Goal: Task Accomplishment & Management: Manage account settings

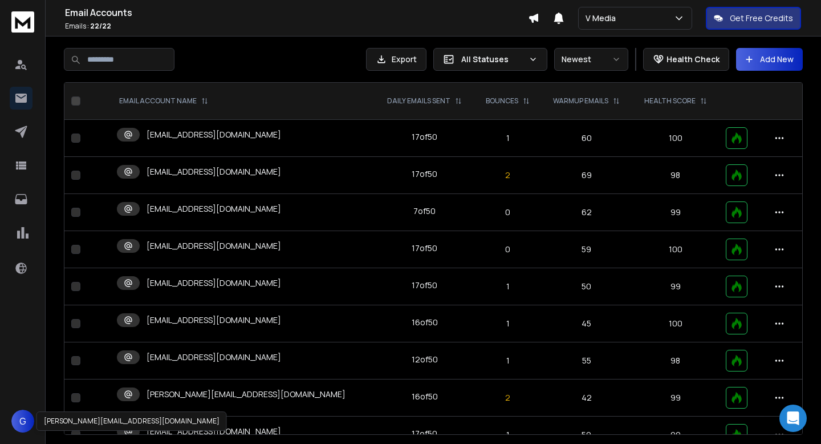
click at [34, 420] on div "G" at bounding box center [23, 222] width 46 height 444
click at [23, 423] on span "G" at bounding box center [22, 420] width 23 height 23
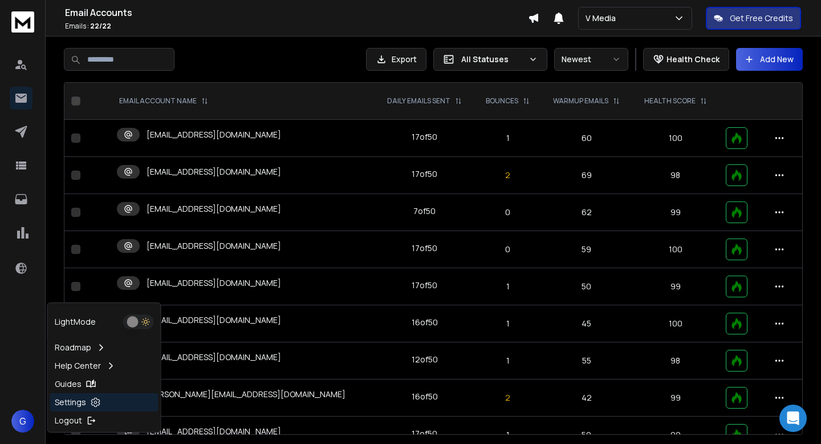
click at [86, 399] on div "Settings" at bounding box center [104, 402] width 108 height 18
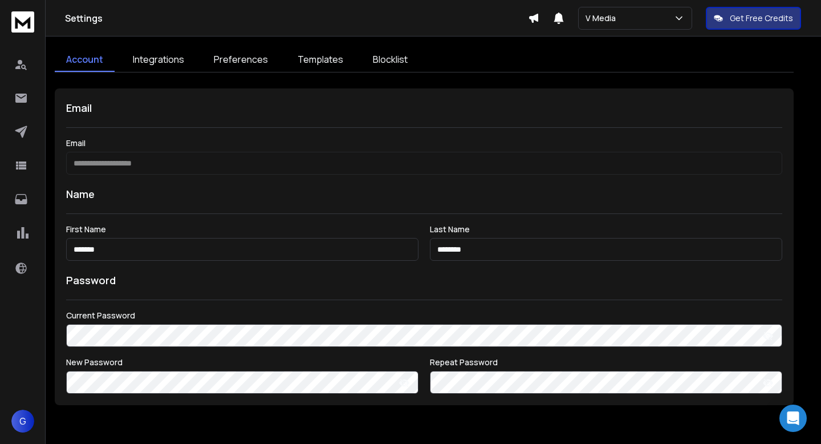
click at [173, 64] on link "Integrations" at bounding box center [158, 60] width 74 height 24
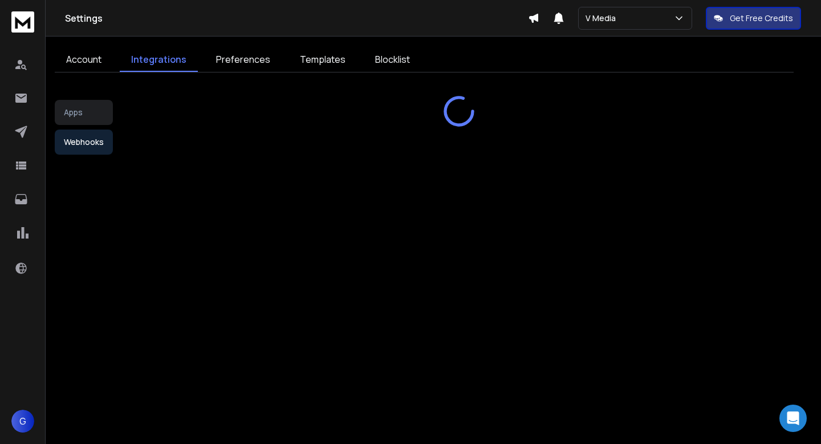
click at [78, 143] on button "Webhooks" at bounding box center [84, 141] width 58 height 25
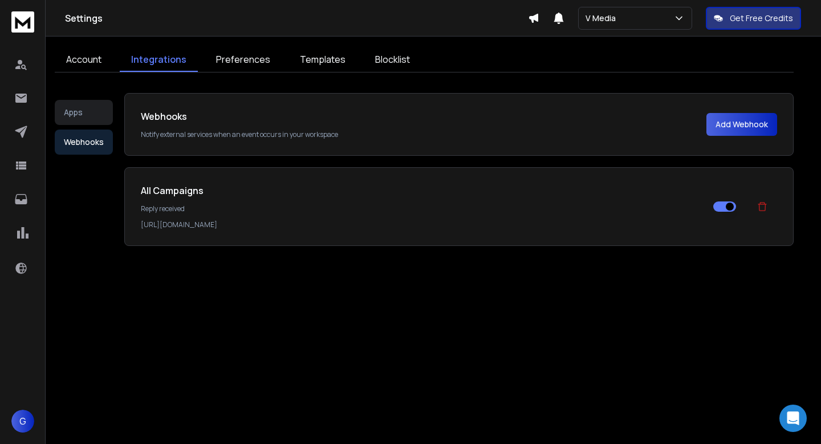
click at [171, 58] on link "Integrations" at bounding box center [159, 60] width 78 height 24
click at [71, 106] on button "Apps" at bounding box center [84, 112] width 58 height 25
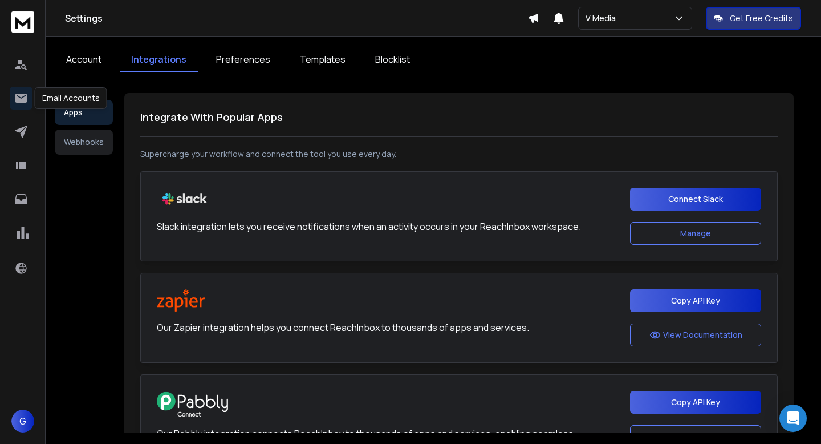
click at [14, 97] on icon at bounding box center [21, 98] width 14 height 14
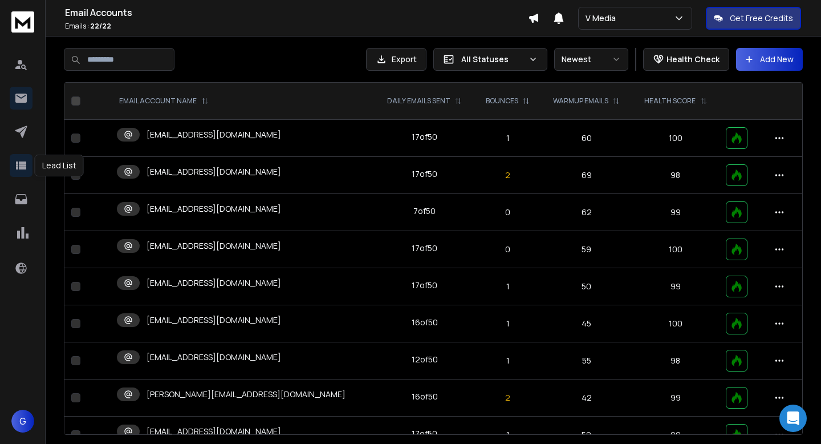
click at [25, 165] on icon at bounding box center [21, 165] width 10 height 8
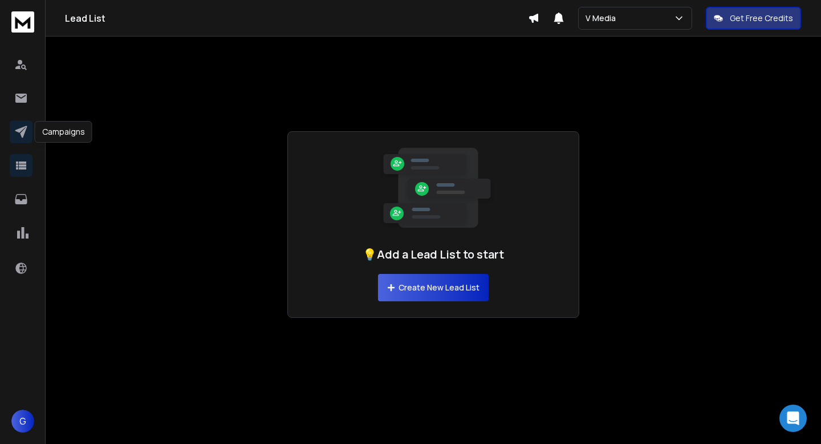
click at [22, 130] on icon at bounding box center [21, 132] width 14 height 14
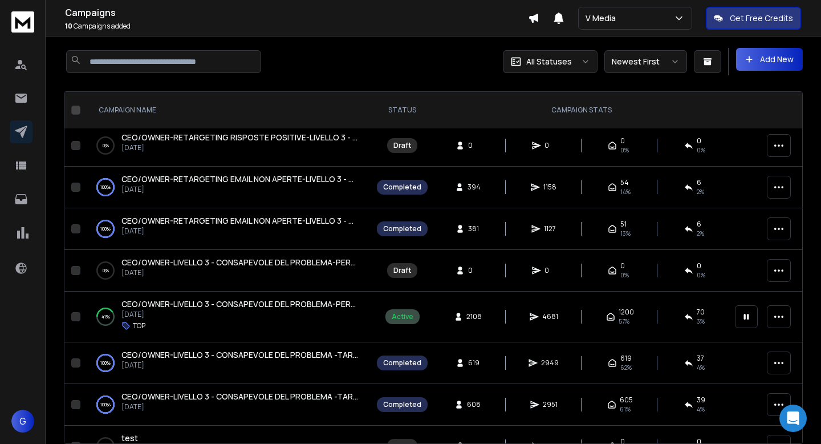
scroll to position [108, 0]
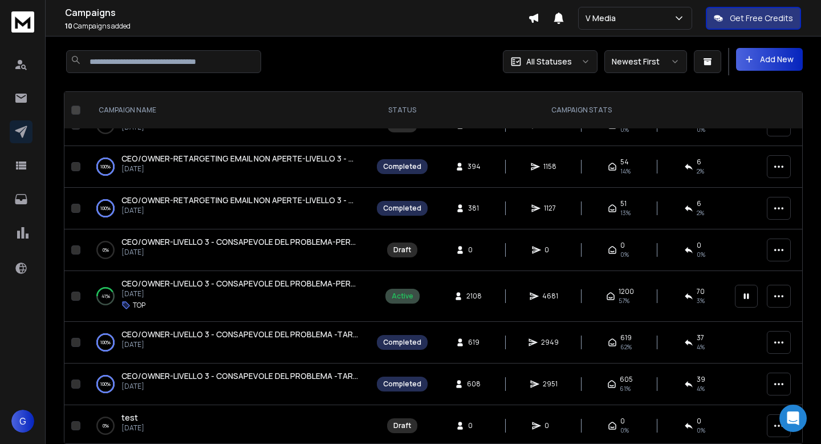
click at [287, 288] on span "CEO/OWNER-LIVELLO 3 - CONSAPEVOLE DEL PROBLEMA-PERSONALIZZAZIONI TARGET A-TEST 1" at bounding box center [302, 283] width 363 height 11
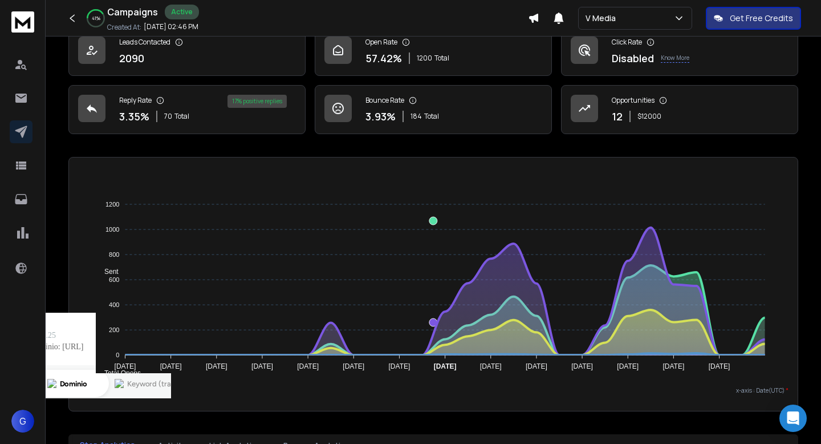
scroll to position [164, 0]
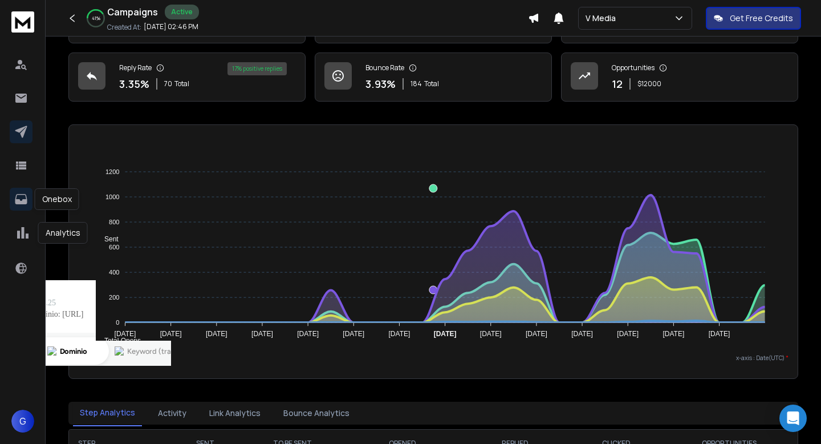
click at [22, 205] on icon at bounding box center [21, 199] width 14 height 14
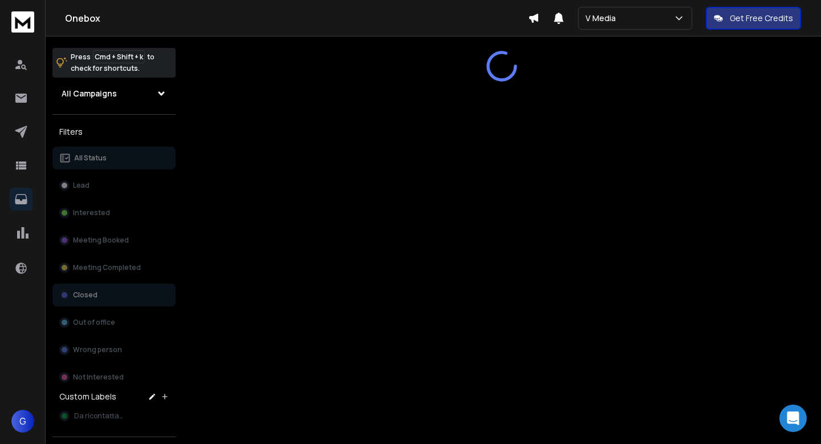
scroll to position [74, 0]
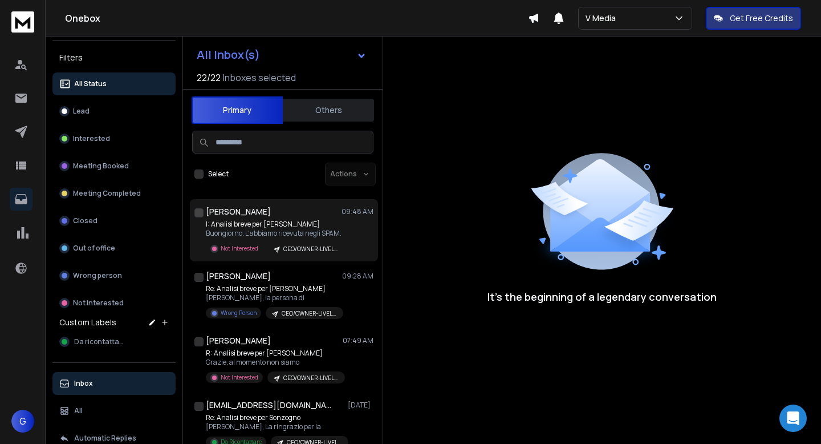
click at [356, 230] on div "I: Analisi breve per [PERSON_NAME]. L'abbiamo ricevuta negli SPAM. Not Interest…" at bounding box center [290, 237] width 168 height 35
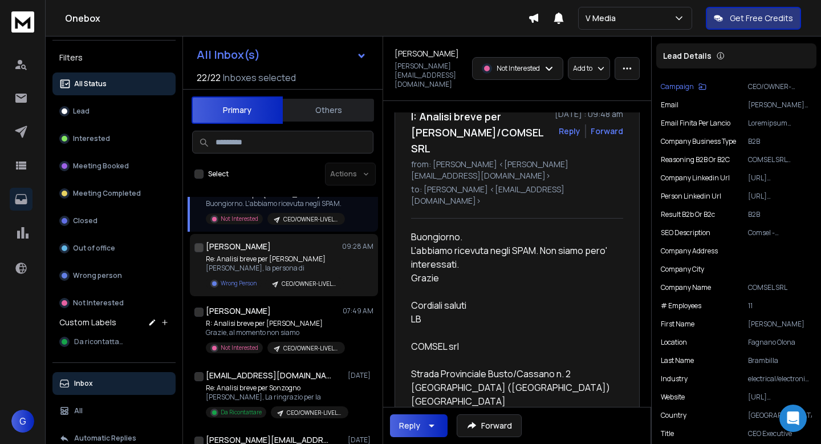
scroll to position [38, 0]
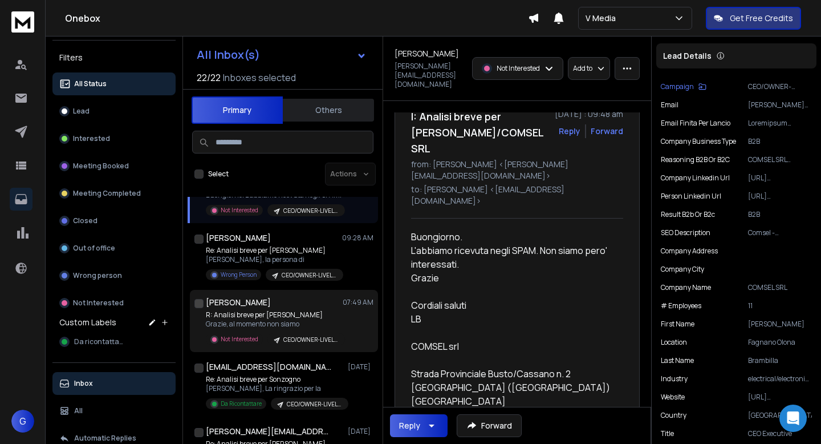
click at [339, 306] on div "[PERSON_NAME] 07:49 AM" at bounding box center [290, 301] width 168 height 11
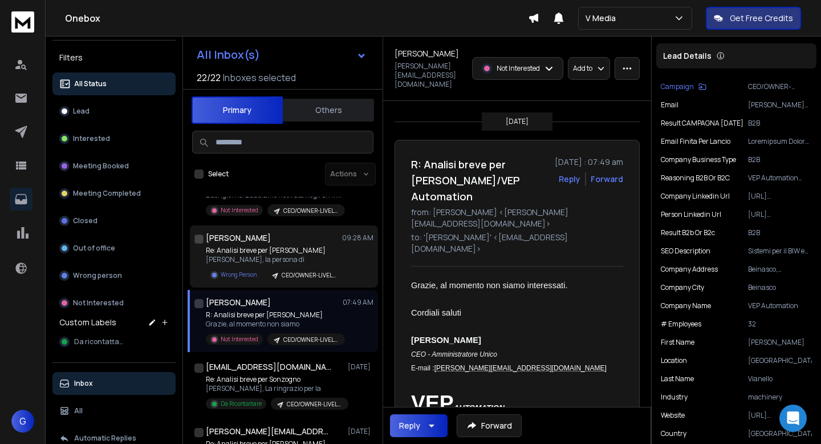
click at [348, 235] on p "09:28 AM" at bounding box center [357, 237] width 31 height 9
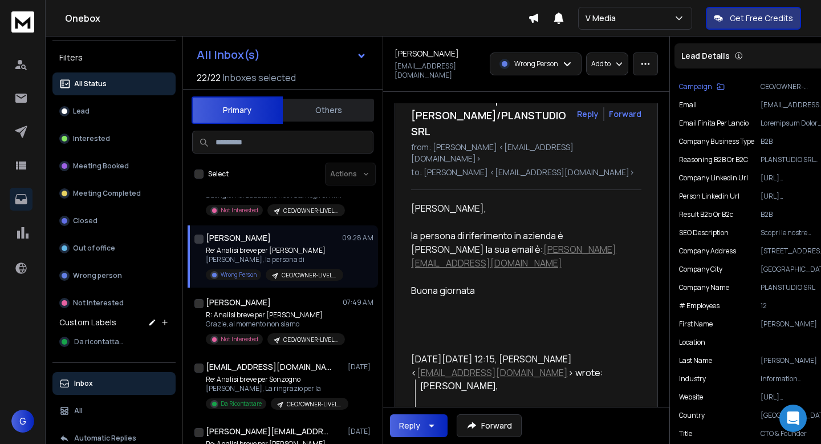
scroll to position [0, 0]
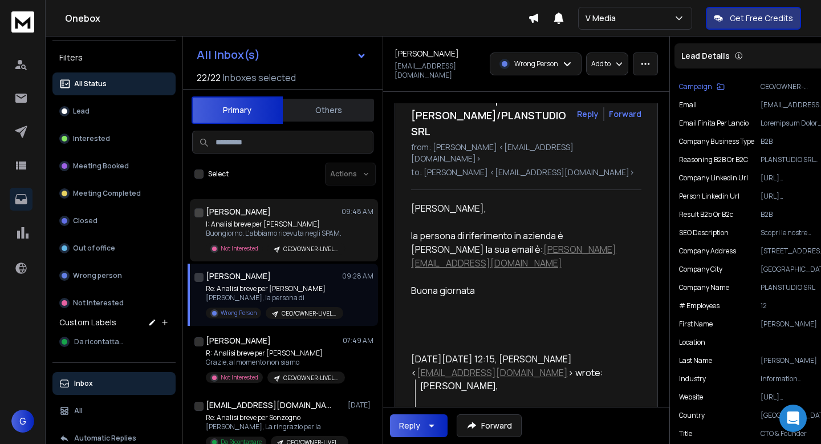
click at [335, 227] on p "I: Analisi breve per [PERSON_NAME]" at bounding box center [274, 224] width 137 height 9
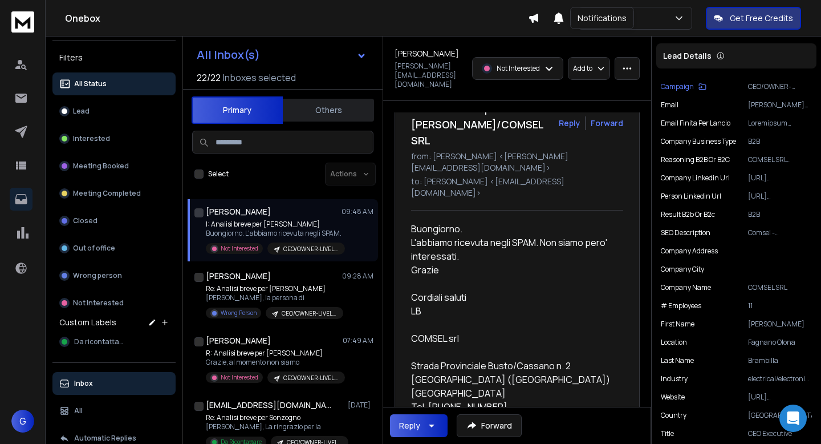
click at [554, 18] on div "V Media Get Free Credits" at bounding box center [664, 18] width 273 height 23
click at [558, 19] on icon at bounding box center [559, 17] width 10 height 11
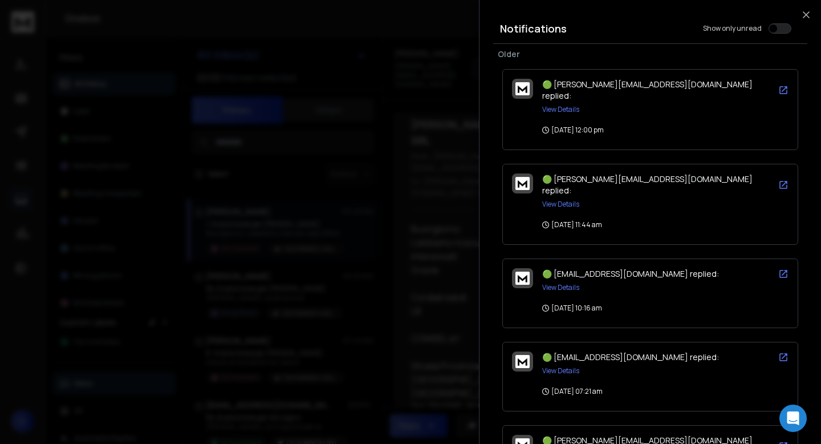
click at [558, 19] on div "Notifications Show only unread" at bounding box center [650, 29] width 314 height 30
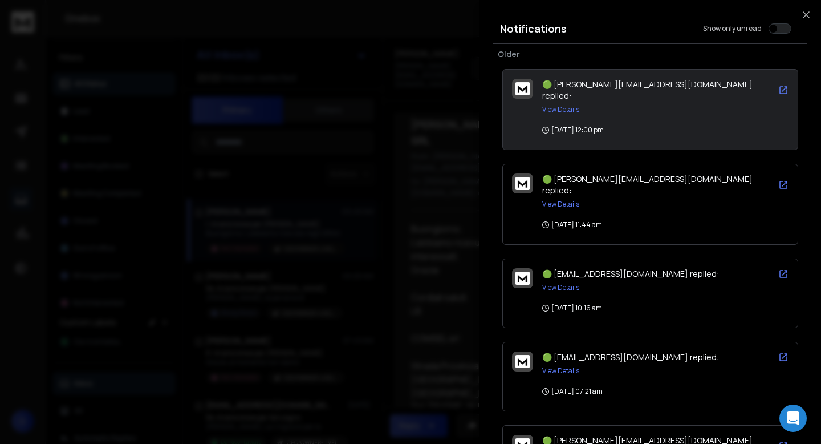
click at [686, 107] on div "🟢 [PERSON_NAME][EMAIL_ADDRESS][DOMAIN_NAME] replied: View Details [DATE] 12:00 …" at bounding box center [665, 110] width 246 height 62
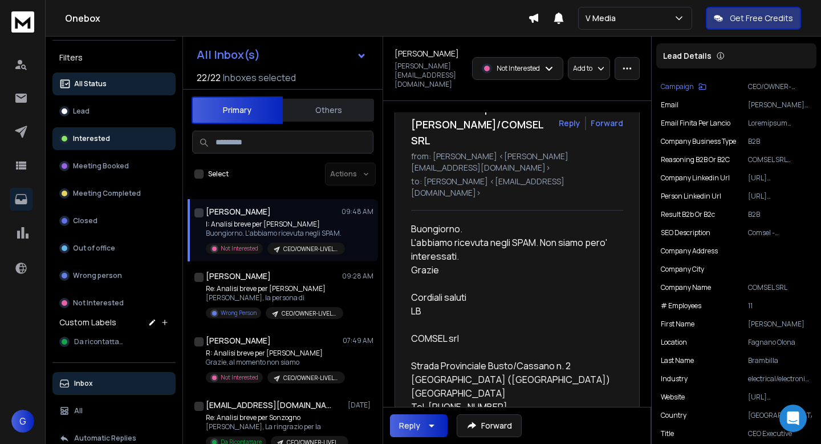
click at [123, 132] on button "Interested" at bounding box center [113, 138] width 123 height 23
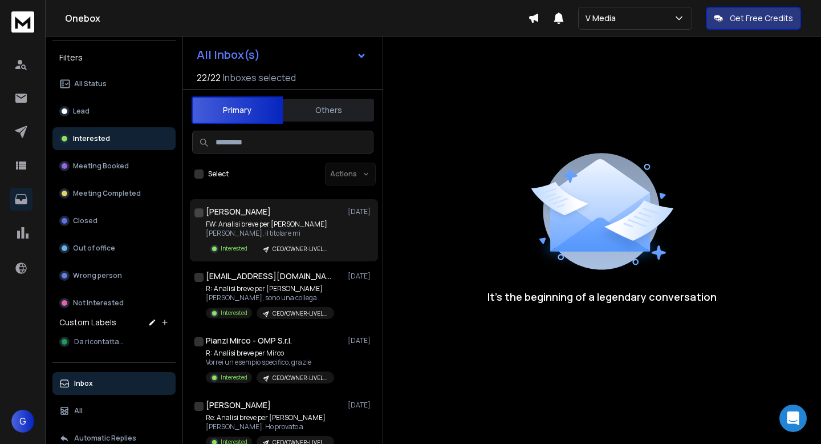
click at [316, 231] on p "[PERSON_NAME], il titolare mi" at bounding box center [270, 233] width 128 height 9
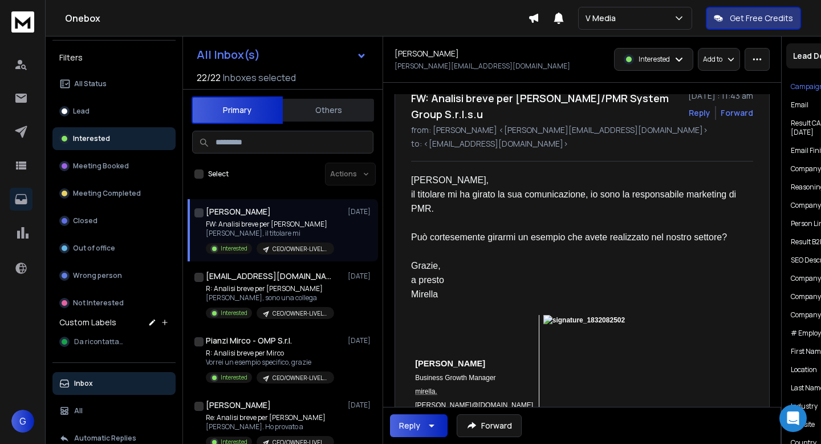
scroll to position [53, 0]
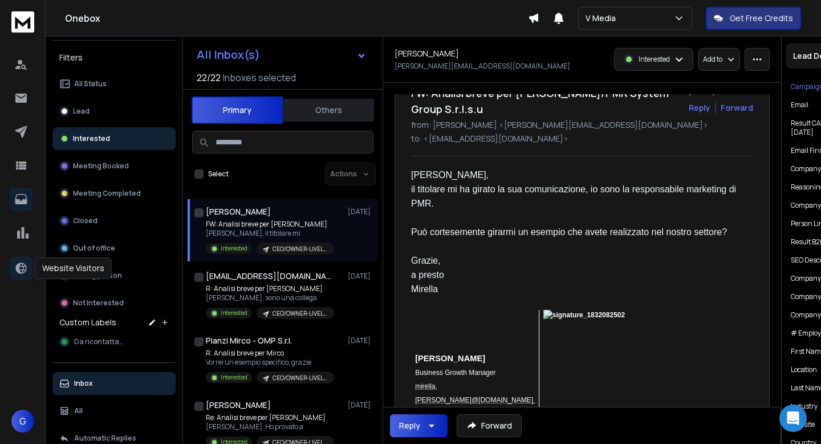
click at [27, 267] on icon at bounding box center [21, 268] width 14 height 14
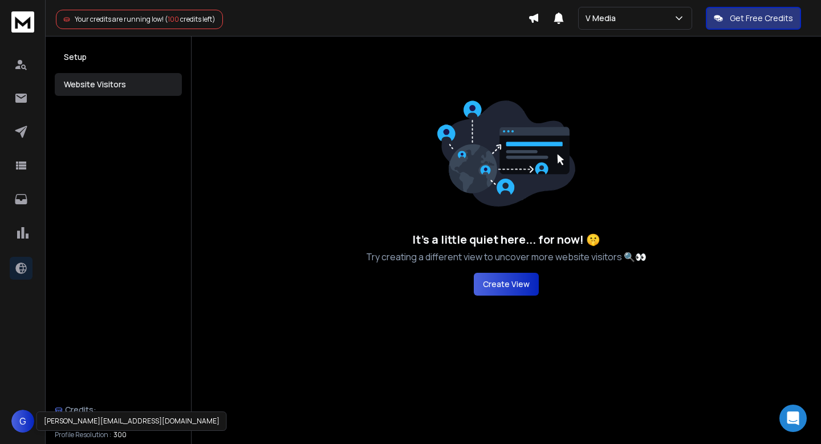
click at [21, 421] on span "G" at bounding box center [22, 420] width 23 height 23
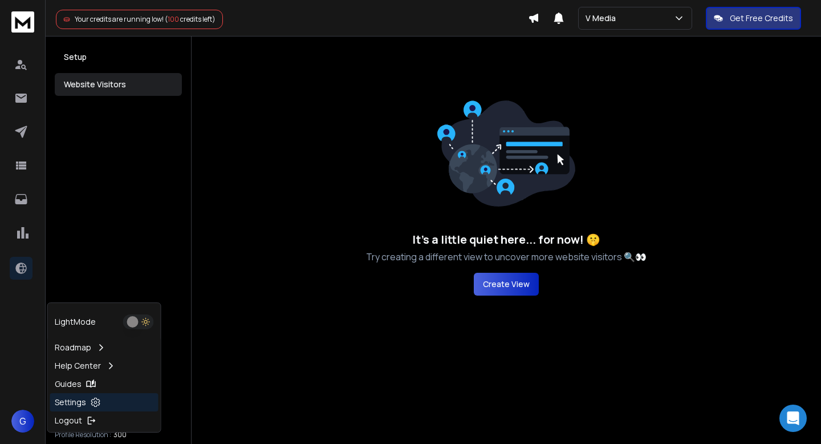
click at [116, 399] on div "Settings" at bounding box center [104, 402] width 108 height 18
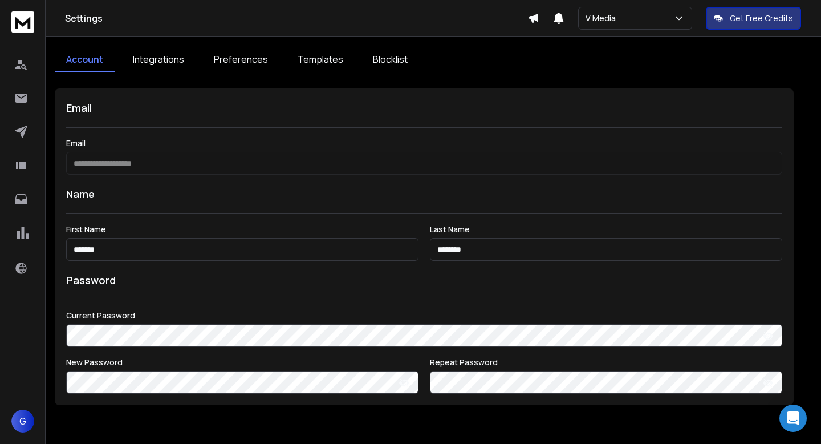
click at [165, 63] on link "Integrations" at bounding box center [158, 60] width 74 height 24
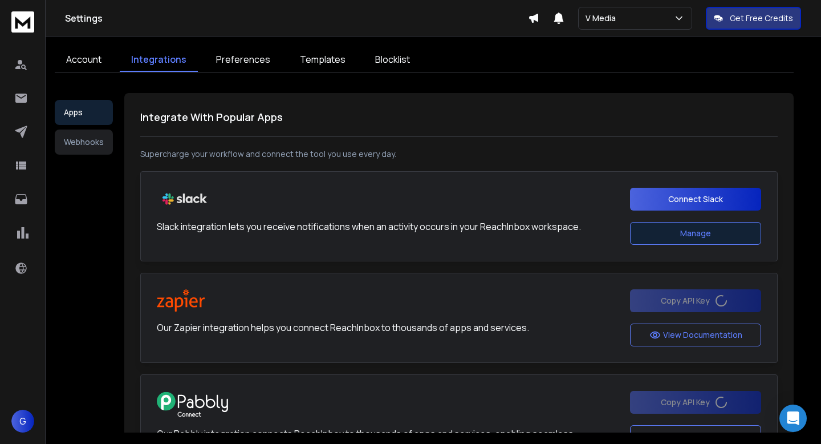
click at [665, 234] on button "Manage" at bounding box center [695, 233] width 131 height 23
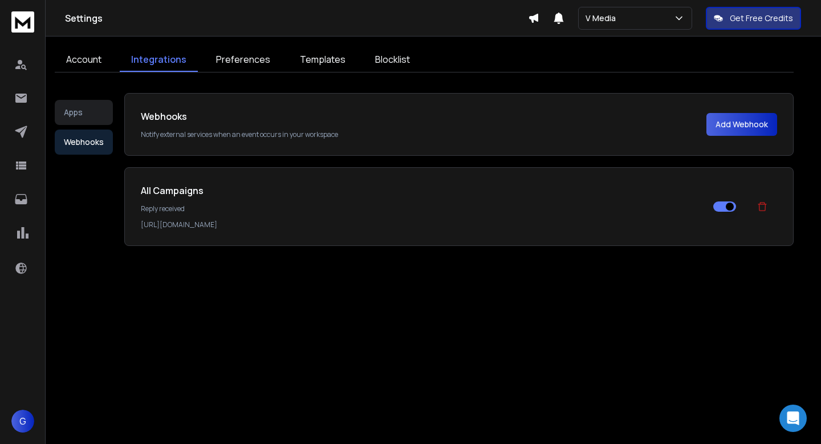
click at [340, 205] on p "Reply received" at bounding box center [422, 208] width 563 height 9
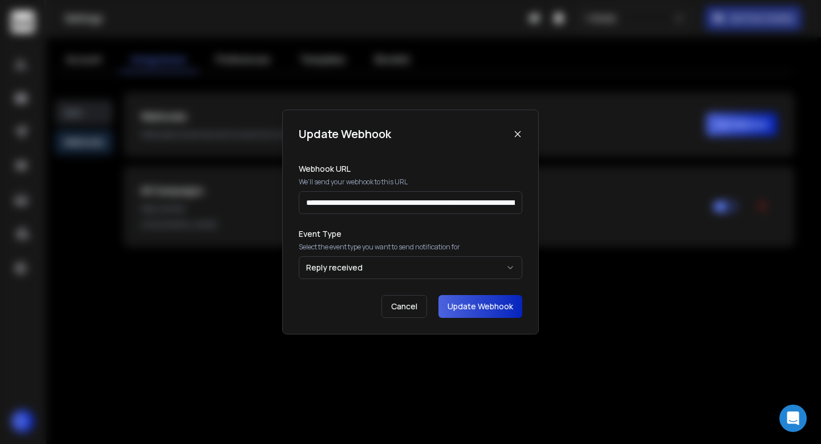
click at [518, 135] on icon at bounding box center [518, 134] width 6 height 6
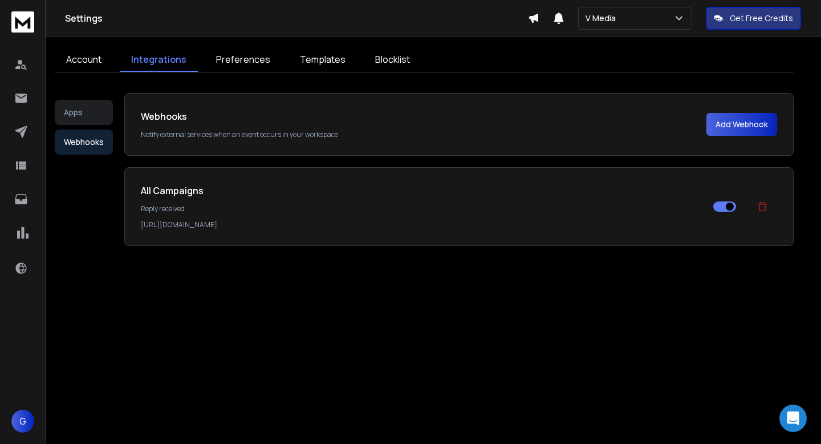
click at [307, 225] on p "[URL][DOMAIN_NAME]" at bounding box center [422, 224] width 563 height 9
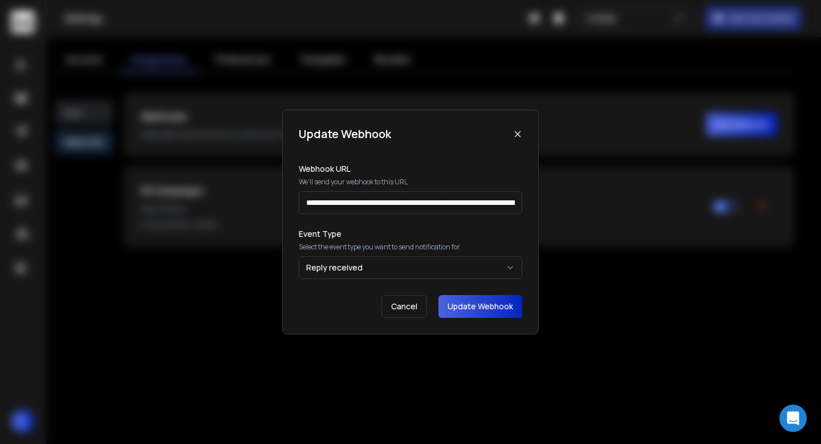
click at [518, 133] on icon at bounding box center [518, 134] width 6 height 6
